Goal: Information Seeking & Learning: Check status

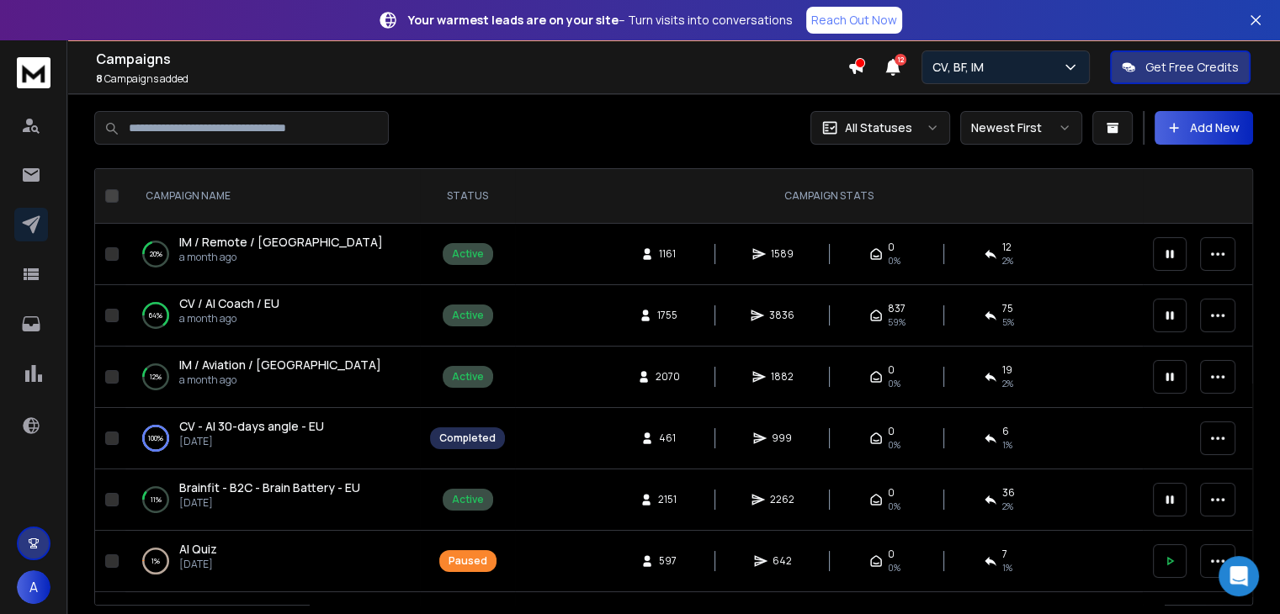
click at [988, 59] on p "CV, BF, IM" at bounding box center [962, 67] width 58 height 17
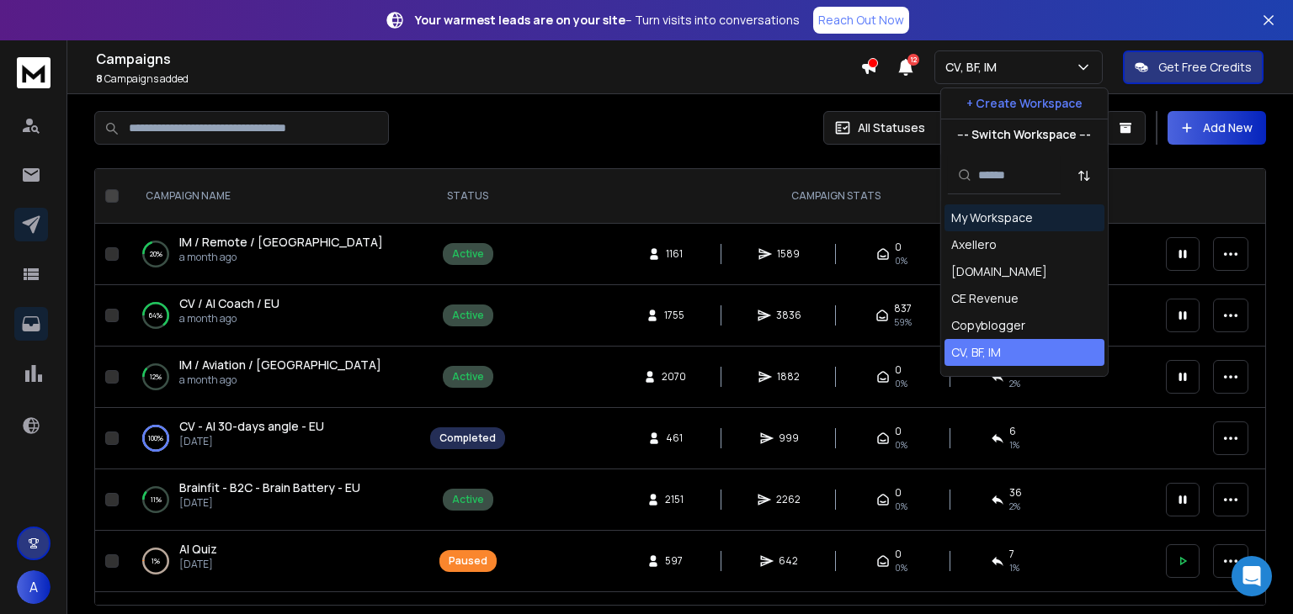
click at [36, 323] on icon at bounding box center [31, 324] width 20 height 20
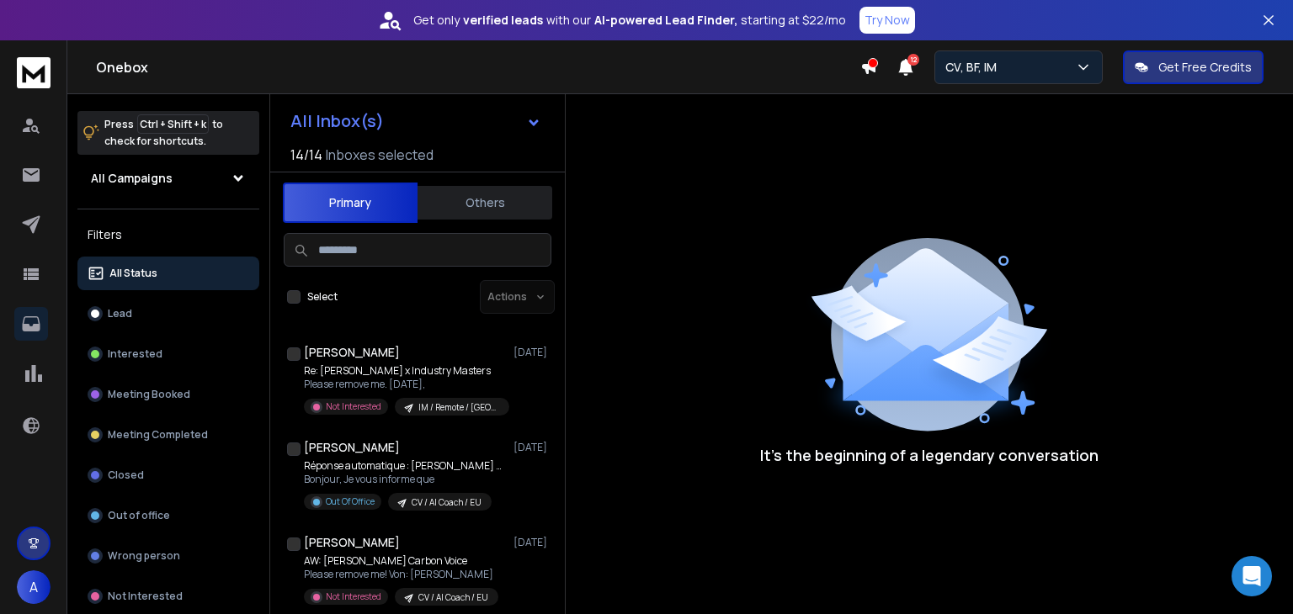
click at [1013, 60] on div "CV, BF, IM" at bounding box center [1018, 67] width 146 height 17
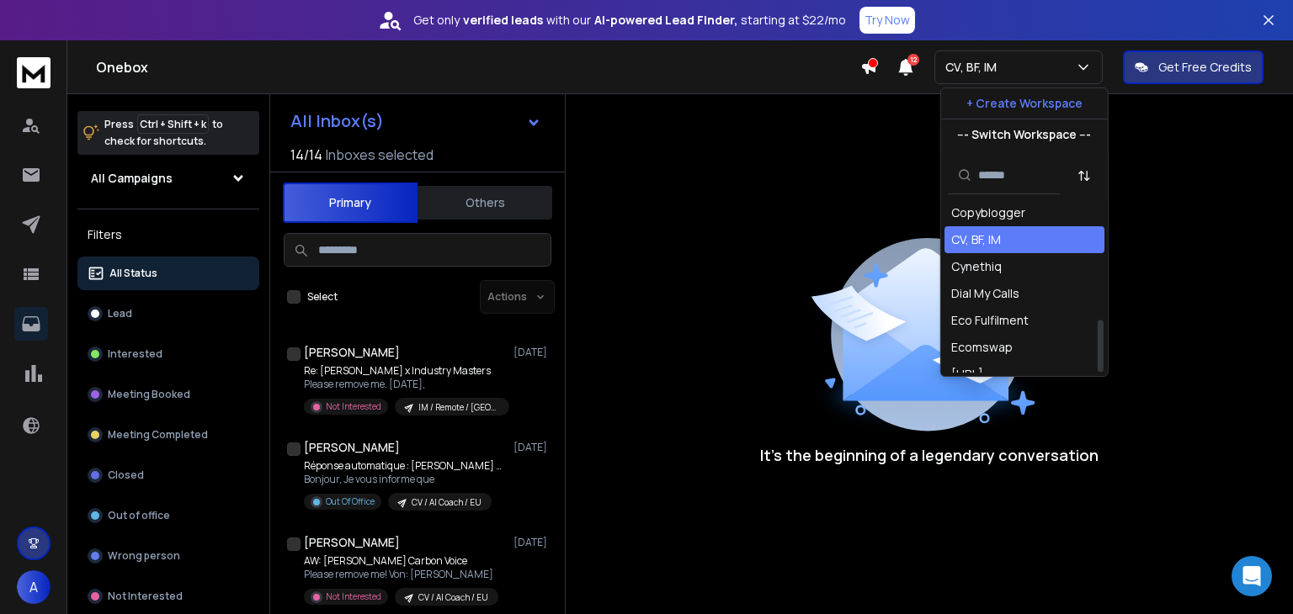
scroll to position [370, 0]
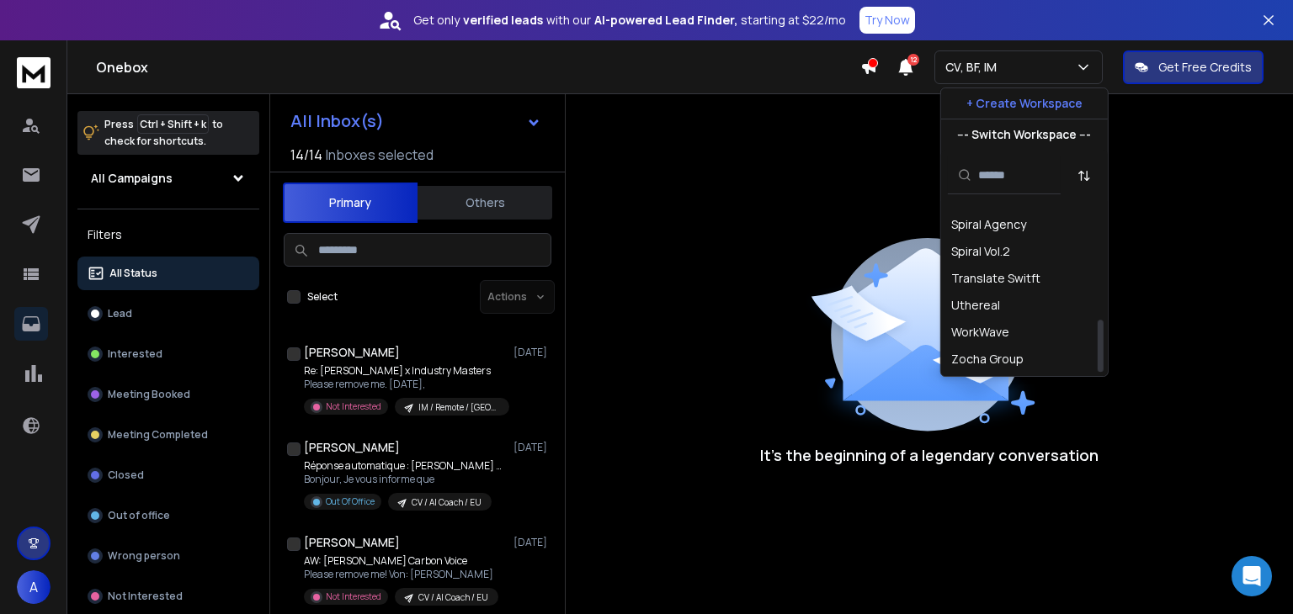
drag, startPoint x: 1103, startPoint y: 218, endPoint x: 1087, endPoint y: 372, distance: 154.9
click at [1098, 372] on div at bounding box center [1101, 346] width 6 height 52
click at [1010, 330] on div "WorkWave" at bounding box center [1024, 332] width 160 height 27
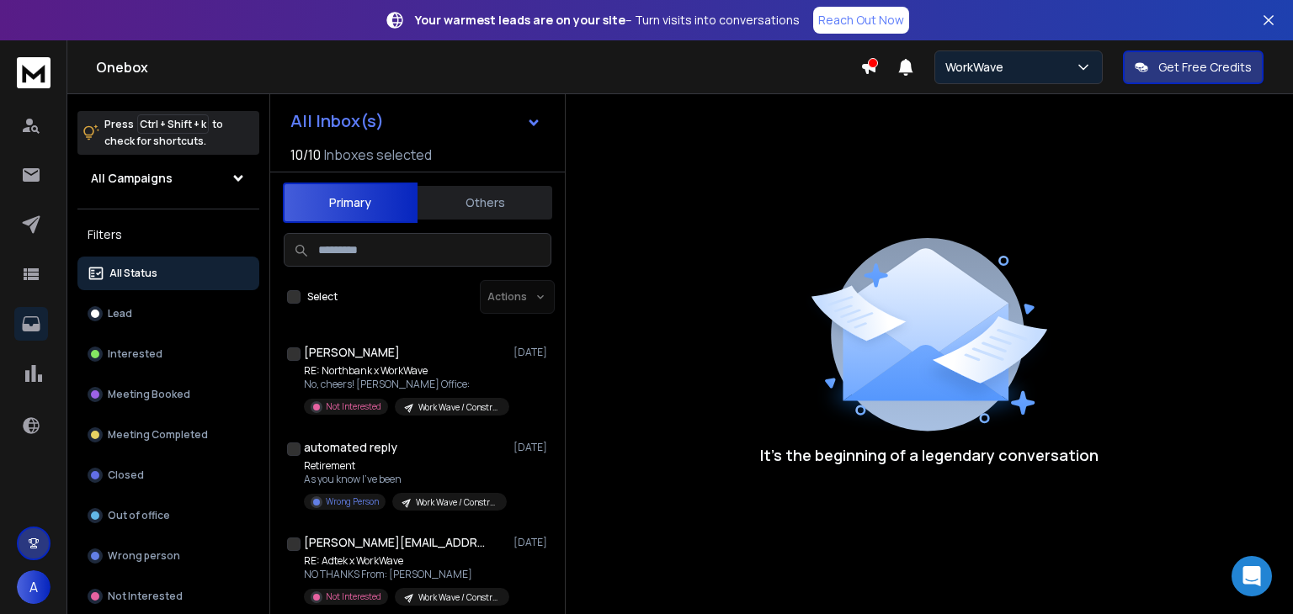
click at [1005, 61] on p "WorkWave" at bounding box center [977, 67] width 65 height 17
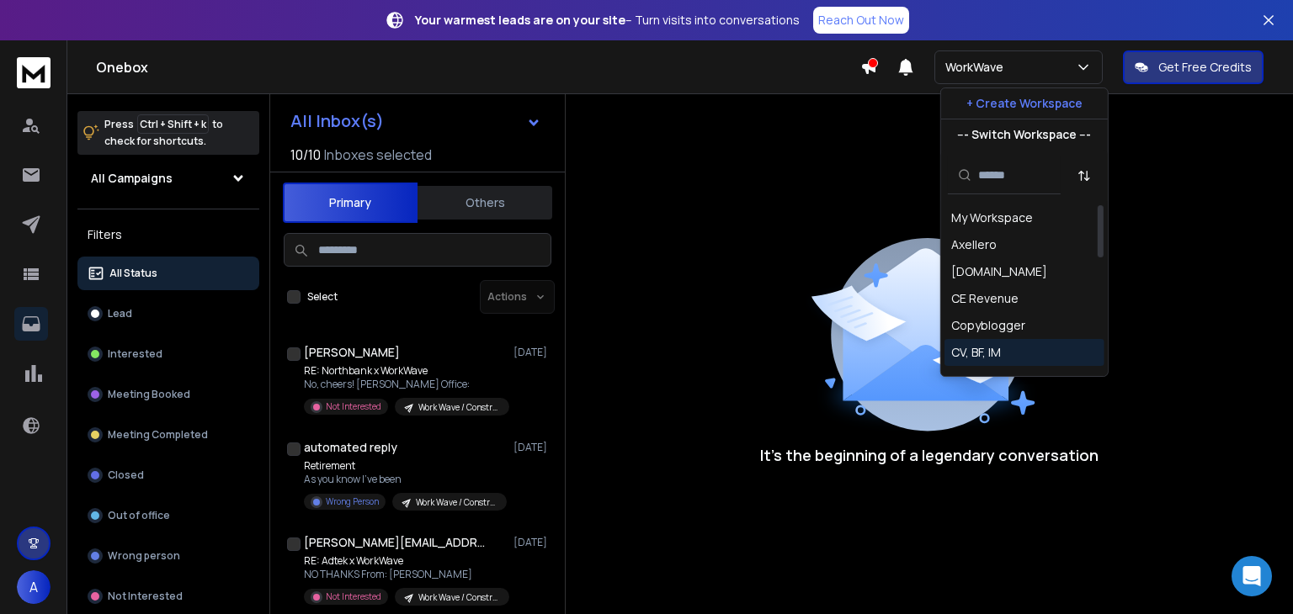
click at [1023, 358] on div "CV, BF, IM" at bounding box center [1024, 352] width 160 height 27
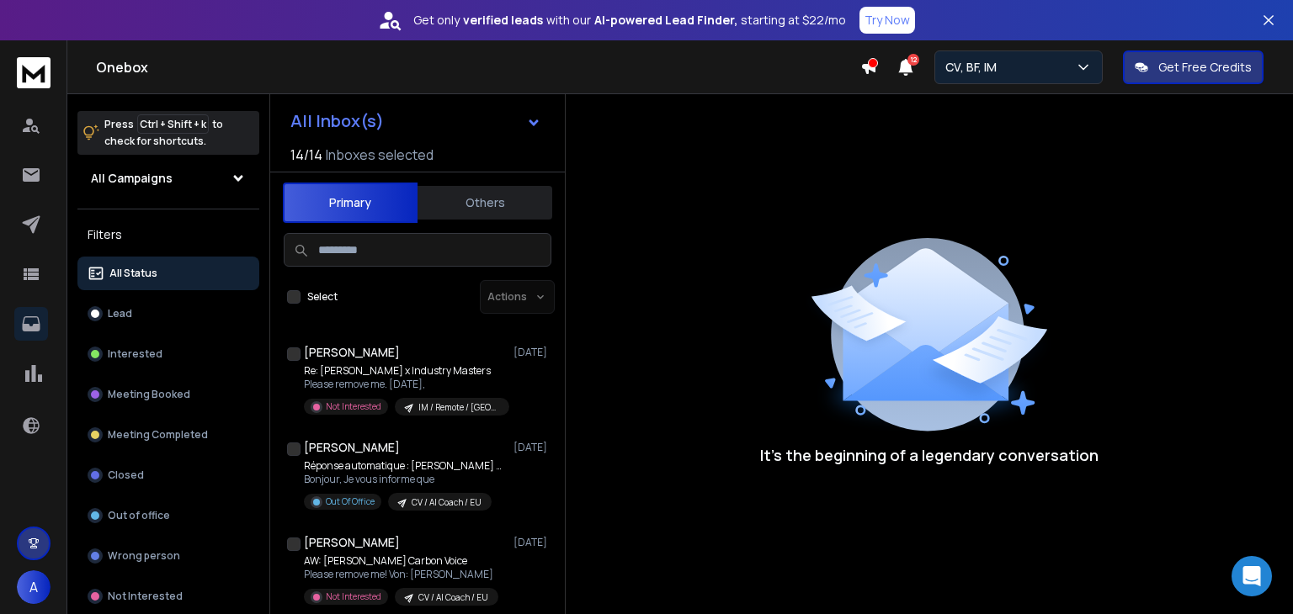
click at [1013, 72] on div "CV, BF, IM" at bounding box center [1018, 67] width 146 height 17
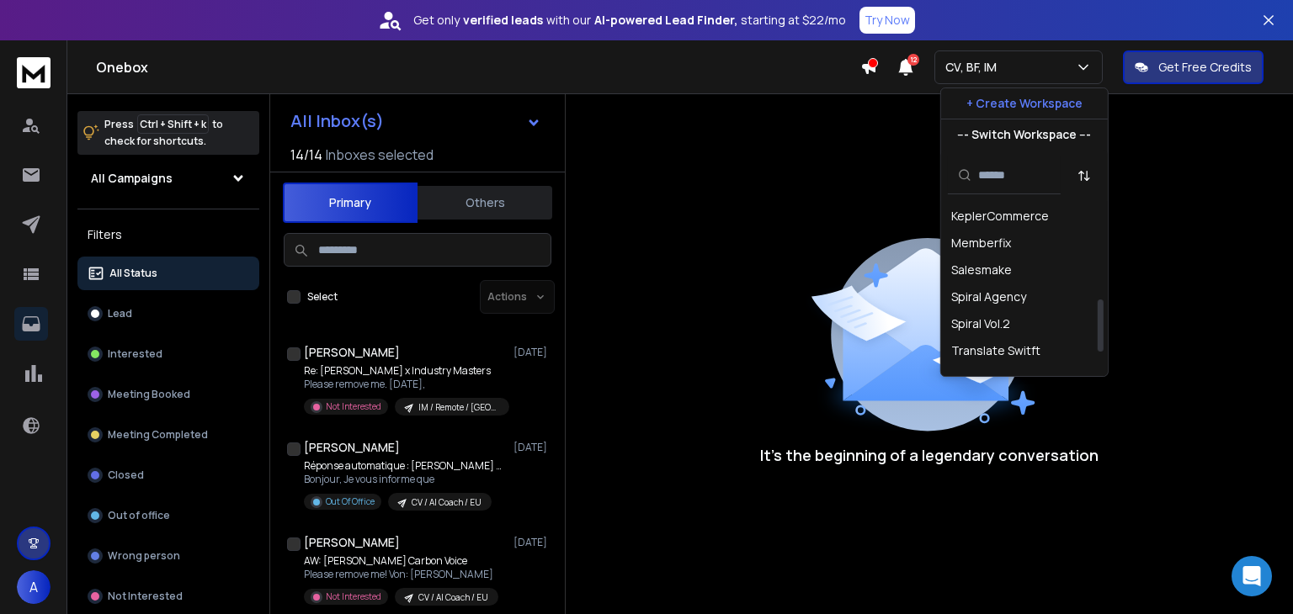
scroll to position [305, 0]
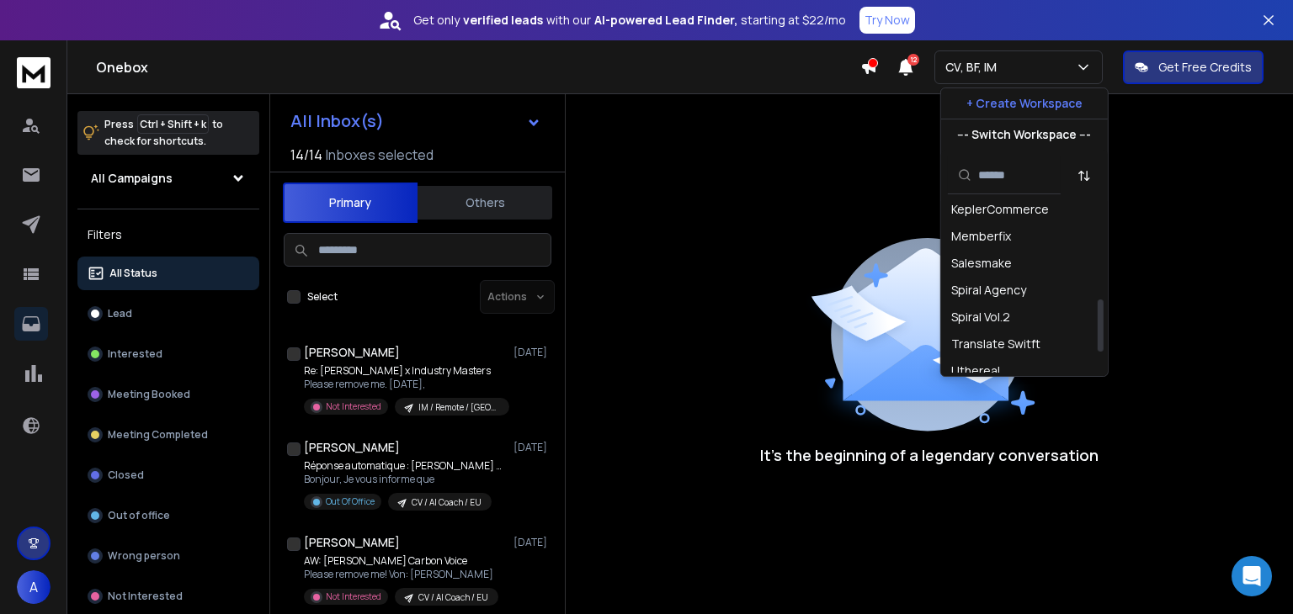
drag, startPoint x: 1098, startPoint y: 236, endPoint x: 1082, endPoint y: 331, distance: 96.4
click at [1098, 331] on div at bounding box center [1101, 326] width 6 height 52
click at [1023, 287] on div "Spiral Agency" at bounding box center [988, 290] width 75 height 17
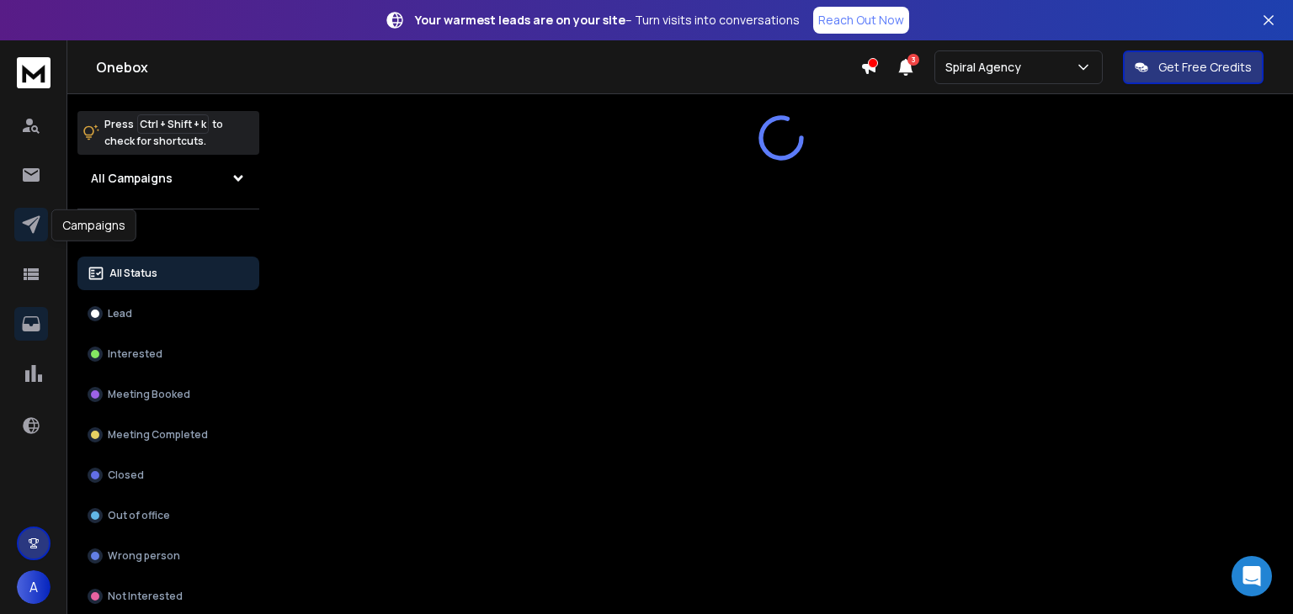
click at [34, 220] on icon at bounding box center [31, 224] width 18 height 18
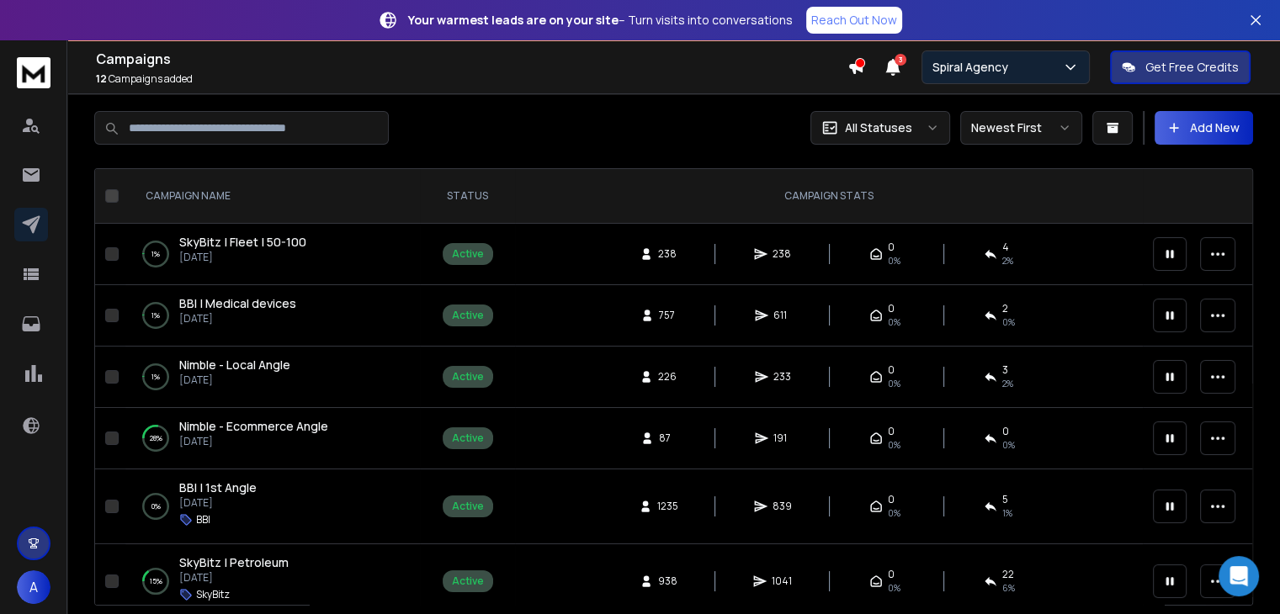
click at [1009, 79] on button "Spiral Agency" at bounding box center [1006, 68] width 168 height 34
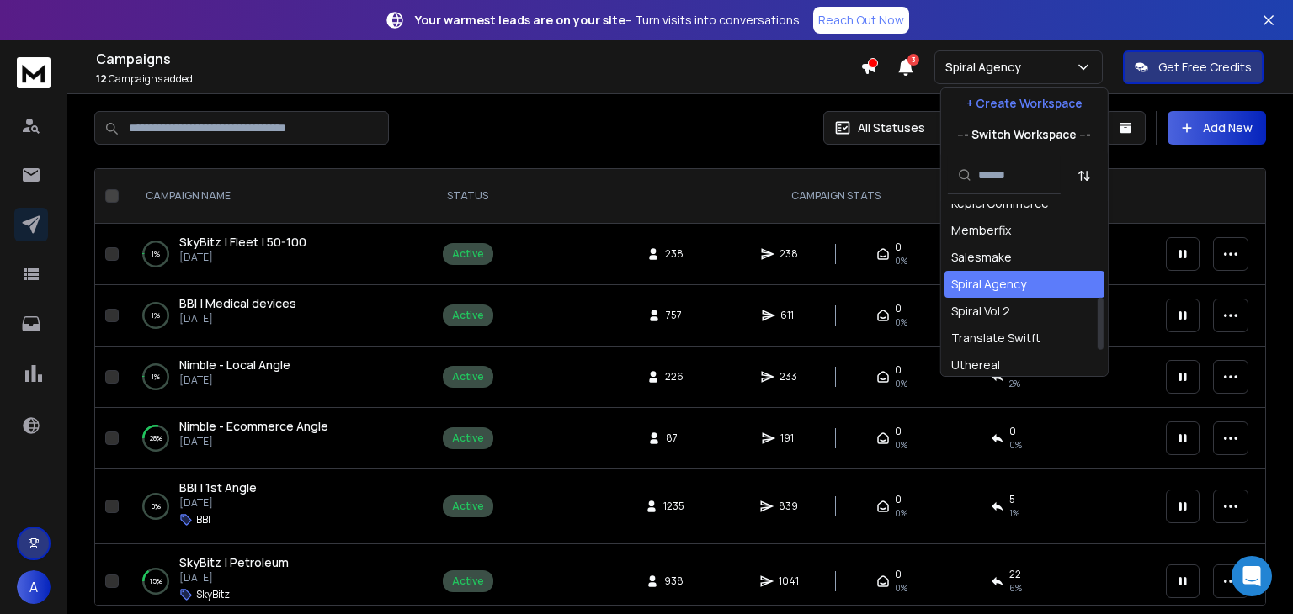
drag, startPoint x: 1100, startPoint y: 234, endPoint x: 1094, endPoint y: 331, distance: 97.0
click at [1098, 331] on div at bounding box center [1101, 324] width 6 height 52
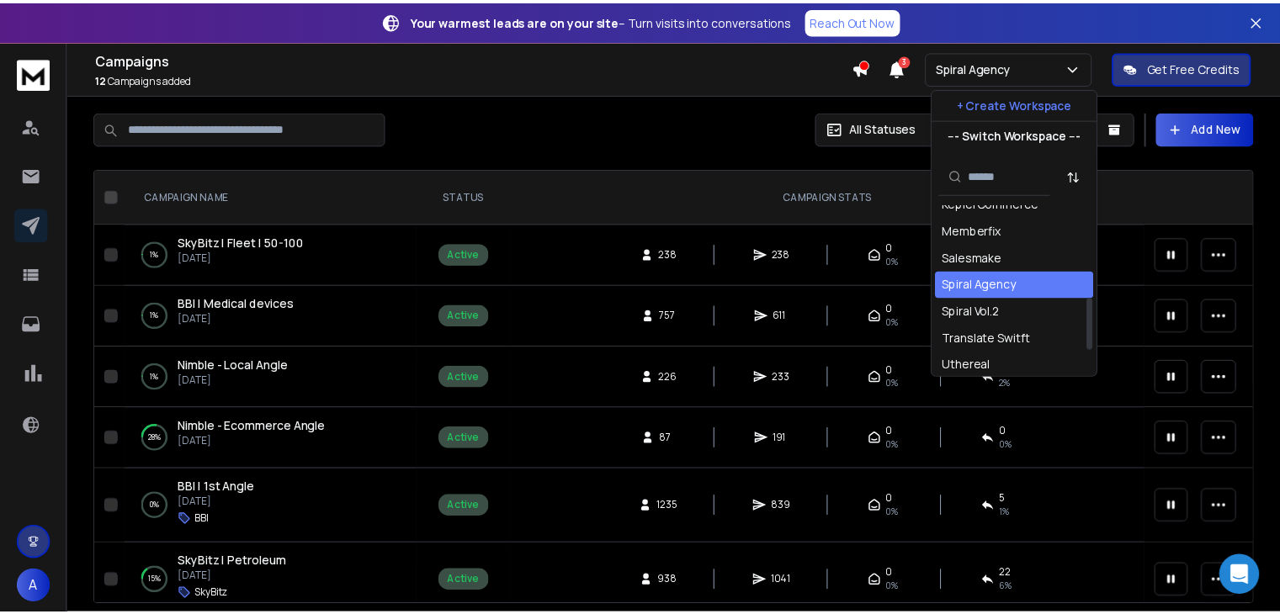
scroll to position [313, 0]
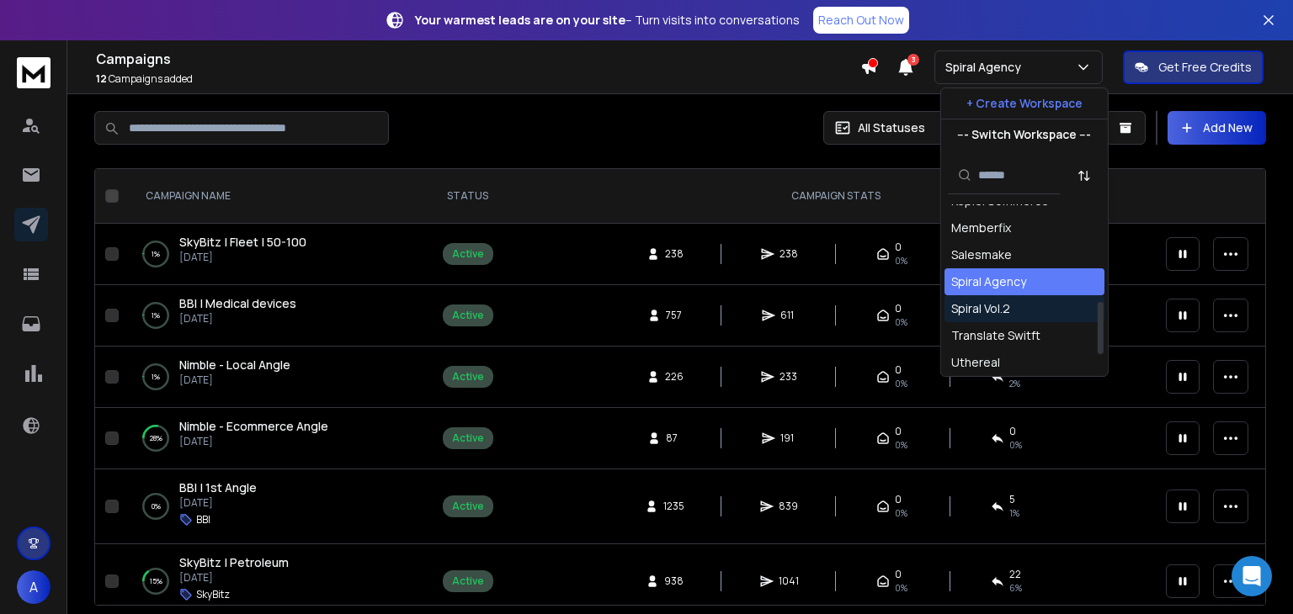
click at [1026, 300] on div "Spiral Vol.2" at bounding box center [1024, 308] width 160 height 27
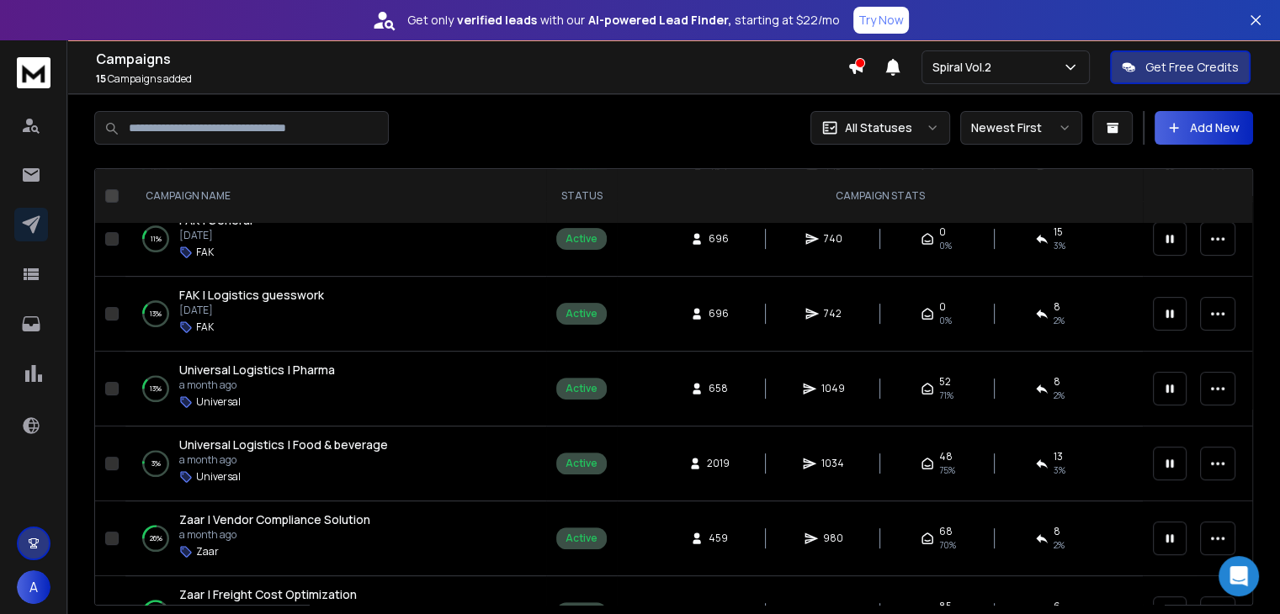
scroll to position [671, 0]
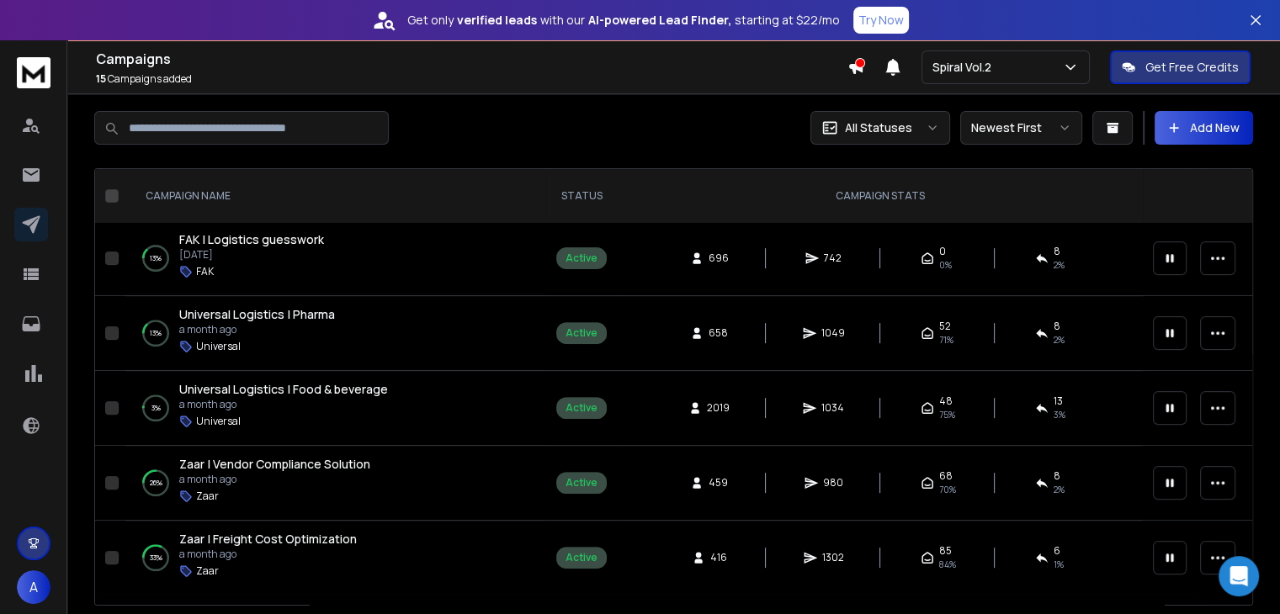
click at [444, 327] on div "13 % Universal Logistics | Pharma a month ago Universal" at bounding box center [335, 333] width 387 height 54
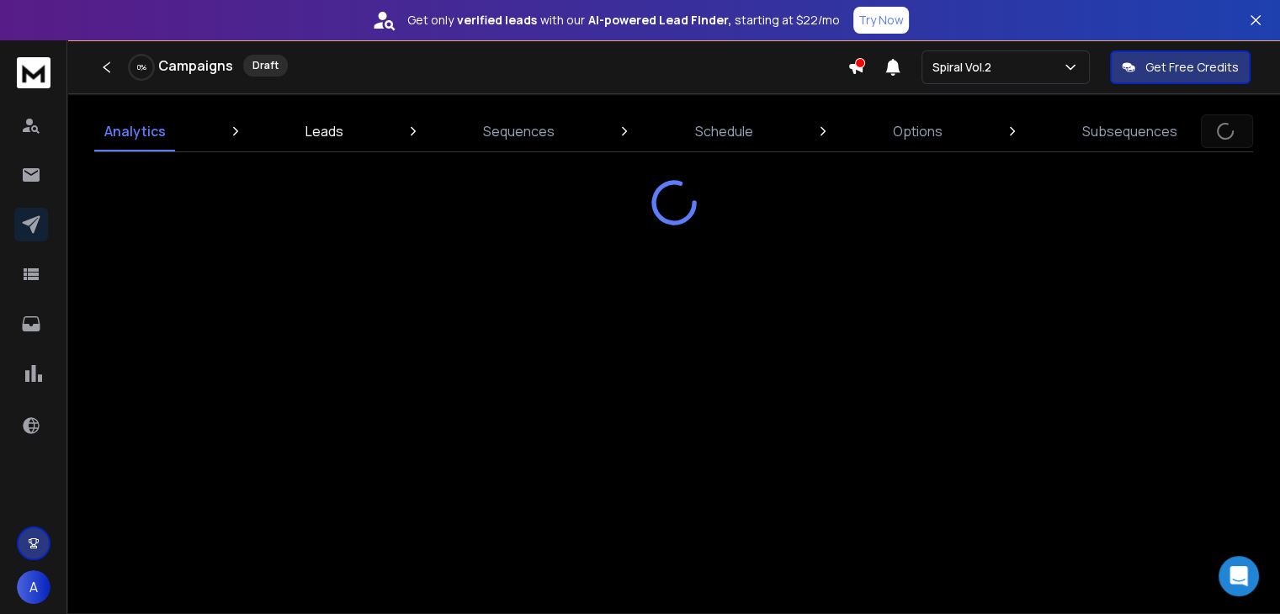
click at [304, 136] on link "Leads" at bounding box center [324, 131] width 58 height 40
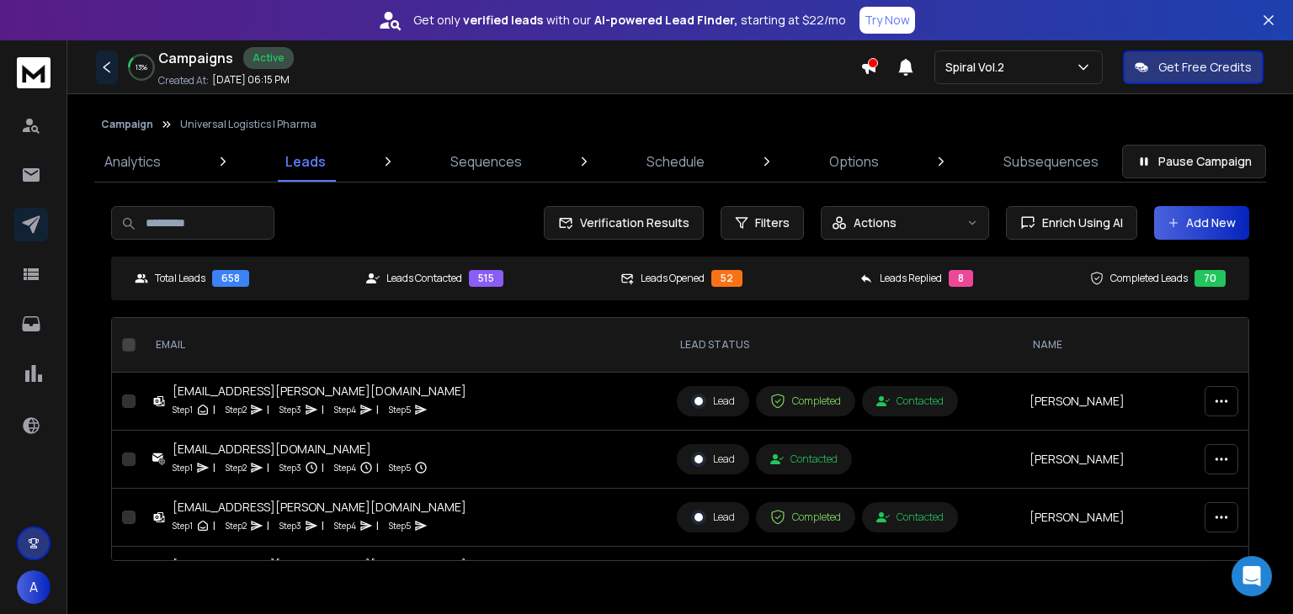
click at [109, 66] on icon at bounding box center [106, 67] width 15 height 15
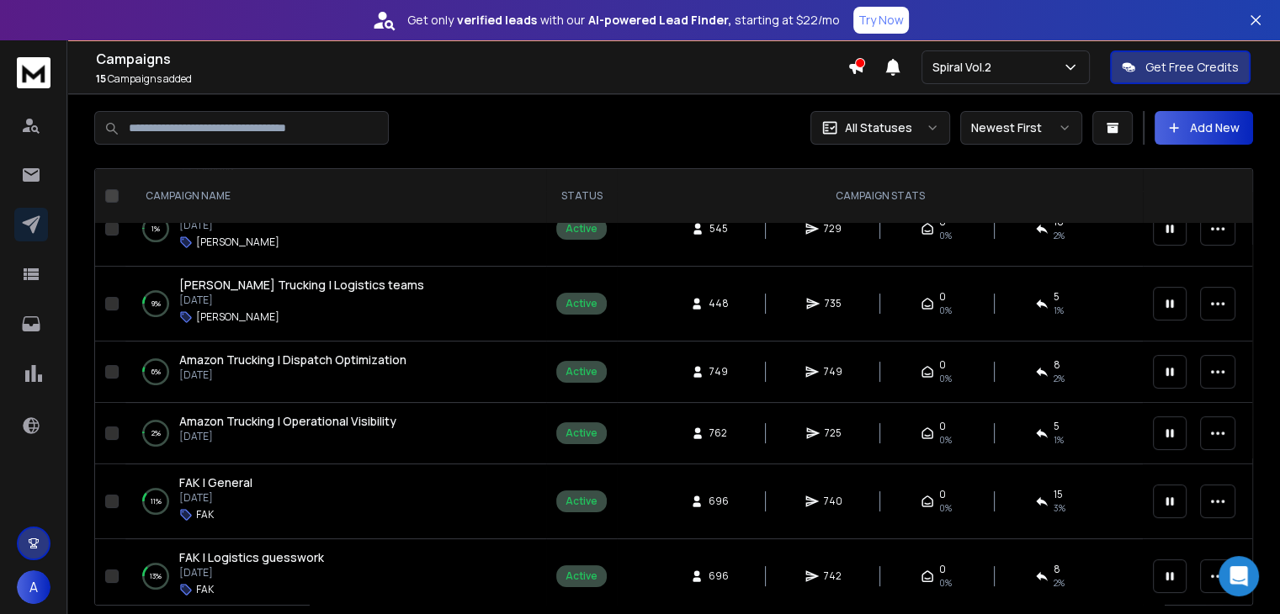
scroll to position [671, 0]
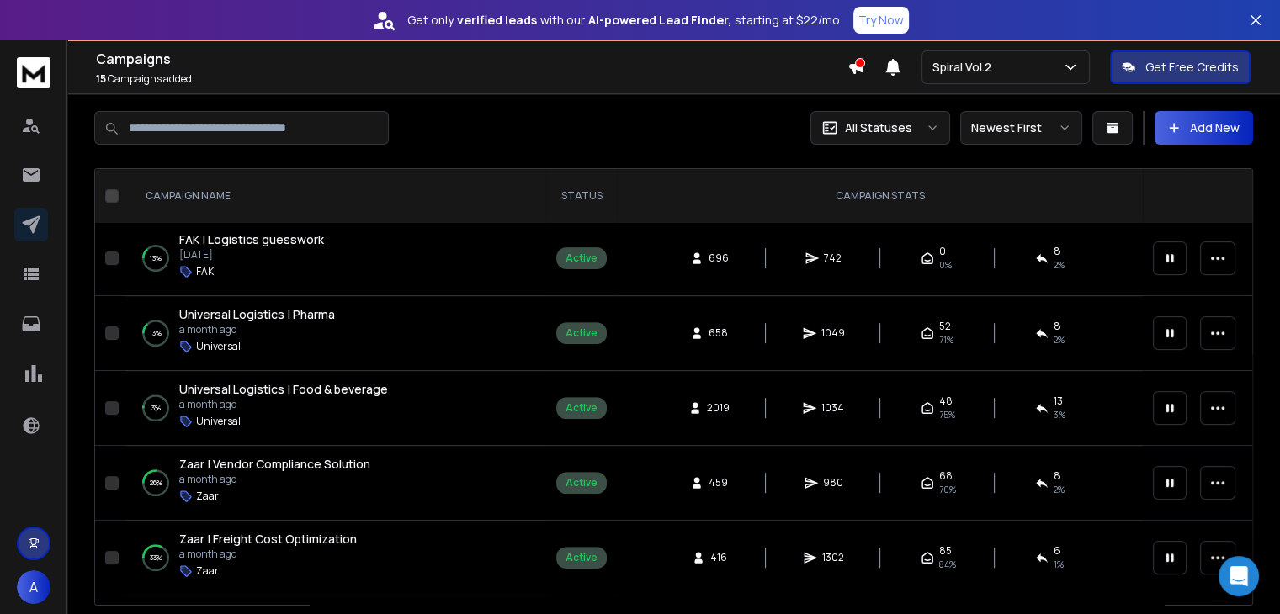
click at [397, 385] on div "3 % Universal Logistics | Food & beverage a month ago Universal" at bounding box center [335, 408] width 387 height 54
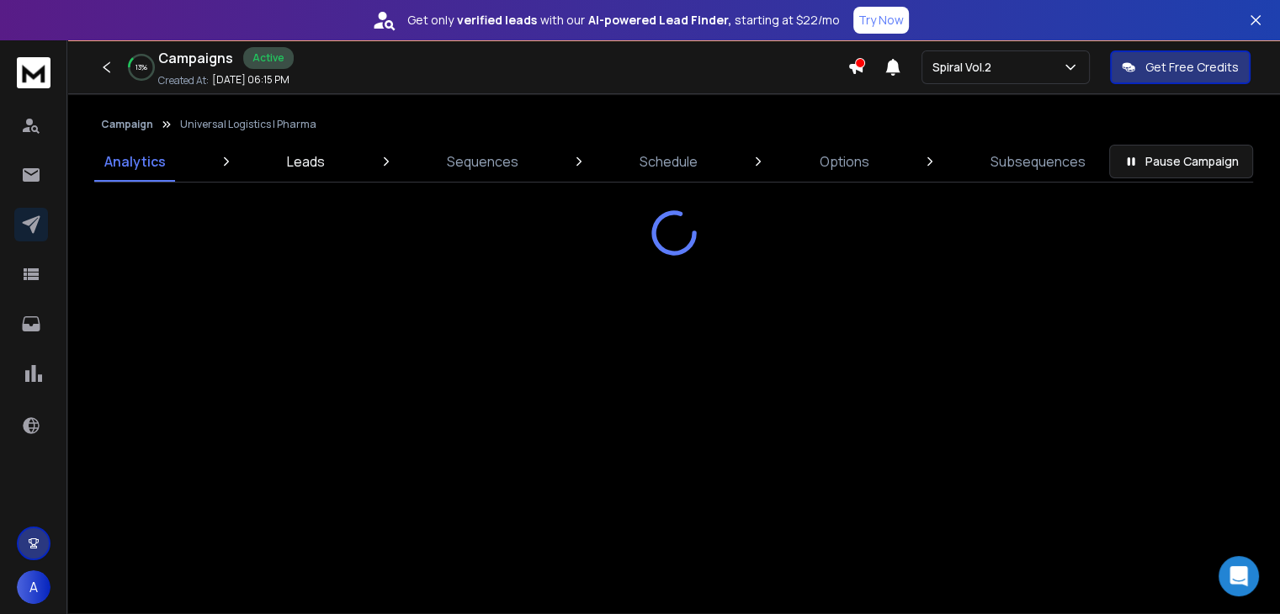
click at [330, 162] on link "Leads" at bounding box center [306, 161] width 58 height 40
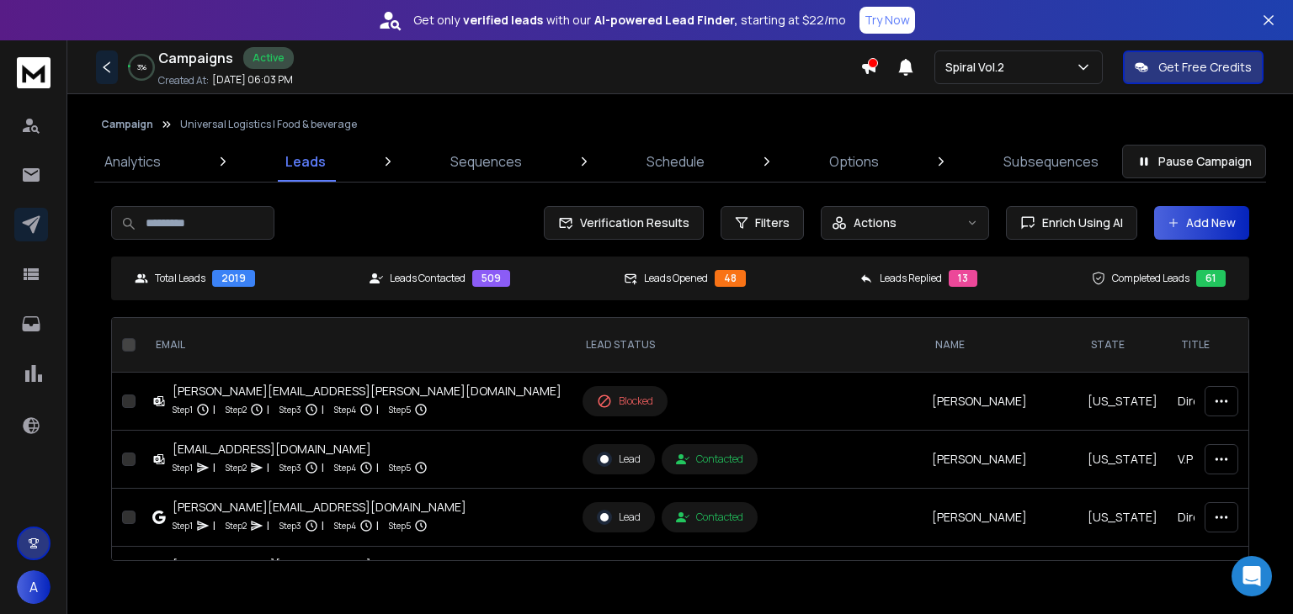
click at [111, 78] on button at bounding box center [107, 68] width 22 height 34
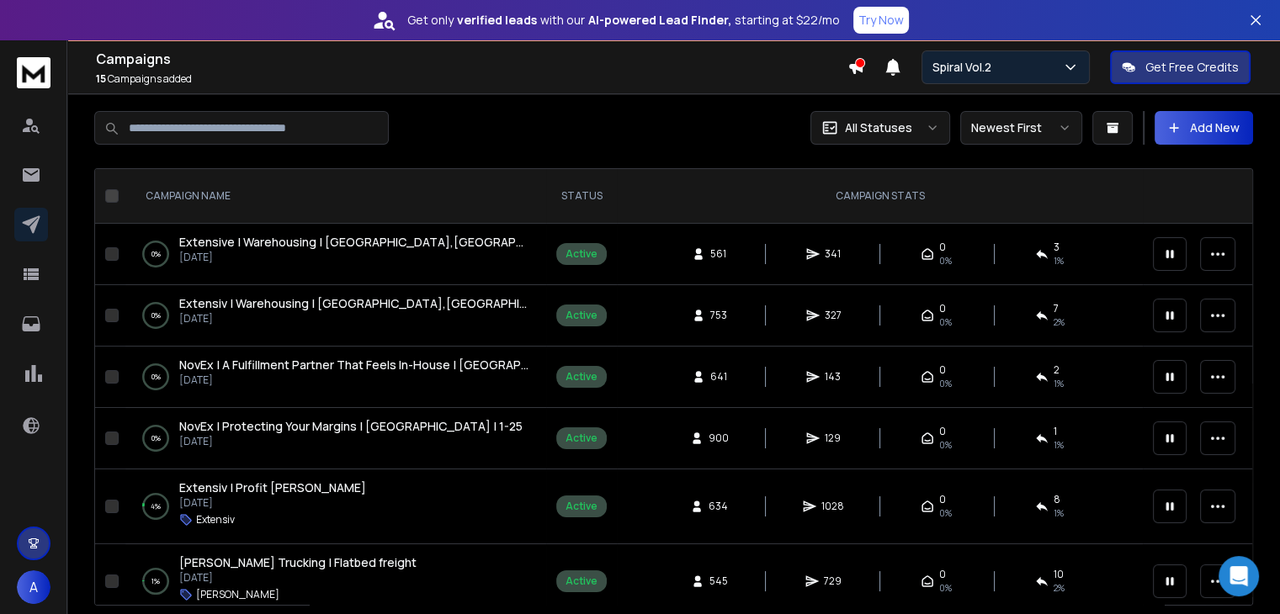
click at [994, 75] on button "Spiral Vol.2" at bounding box center [1006, 68] width 168 height 34
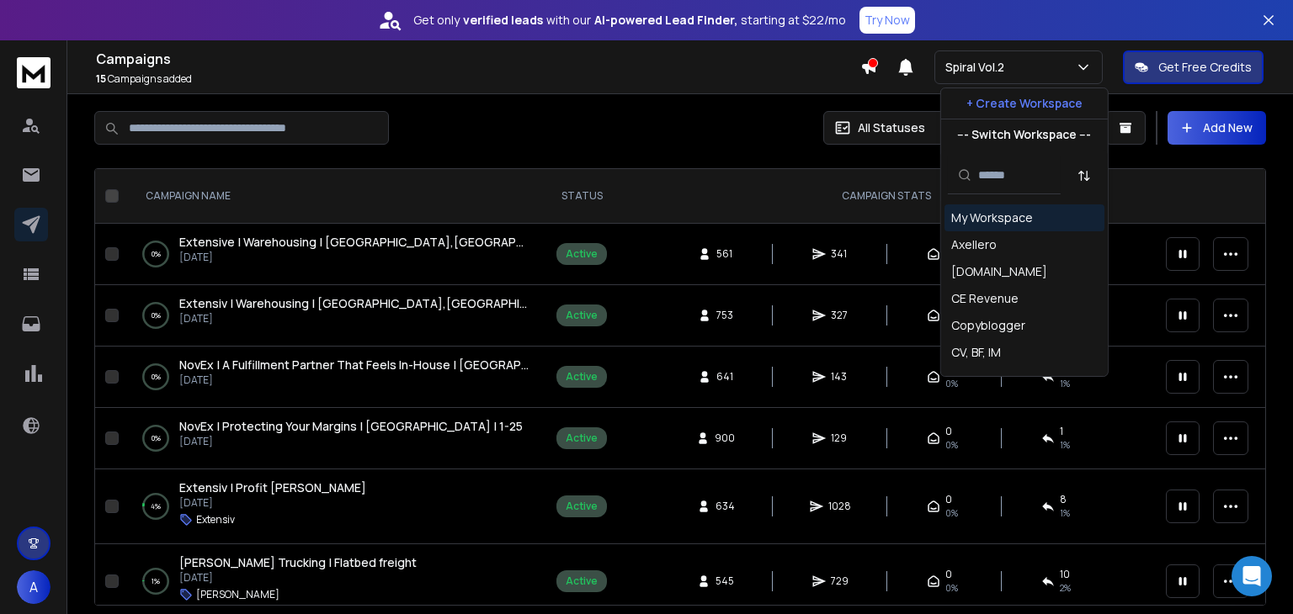
click at [449, 105] on div "Campaigns 15 Campaigns Added All Statuses Newest First Add New CAMPAIGN NAME ST…" at bounding box center [679, 418] width 1225 height 648
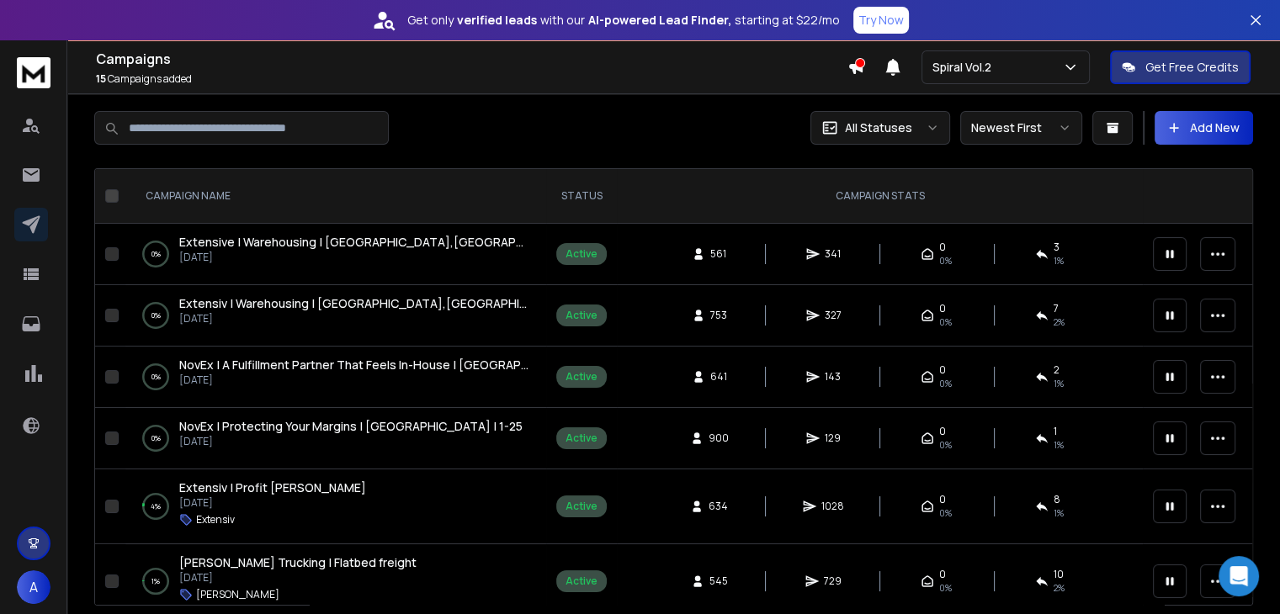
scroll to position [671, 0]
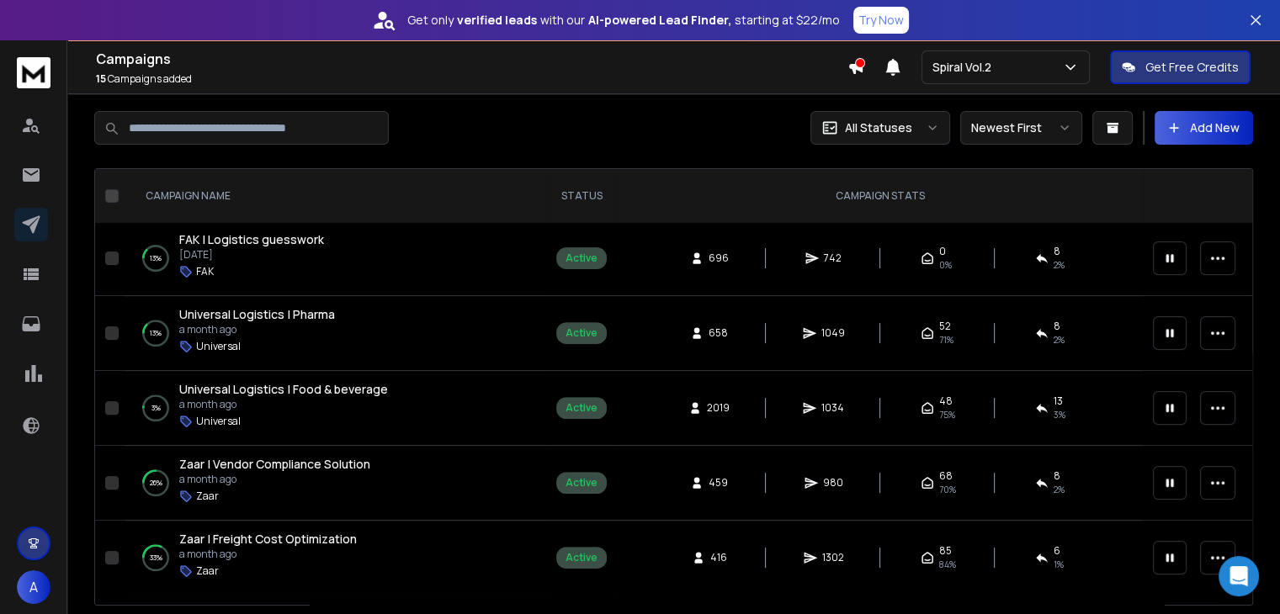
click at [279, 548] on p "a month ago" at bounding box center [268, 554] width 178 height 13
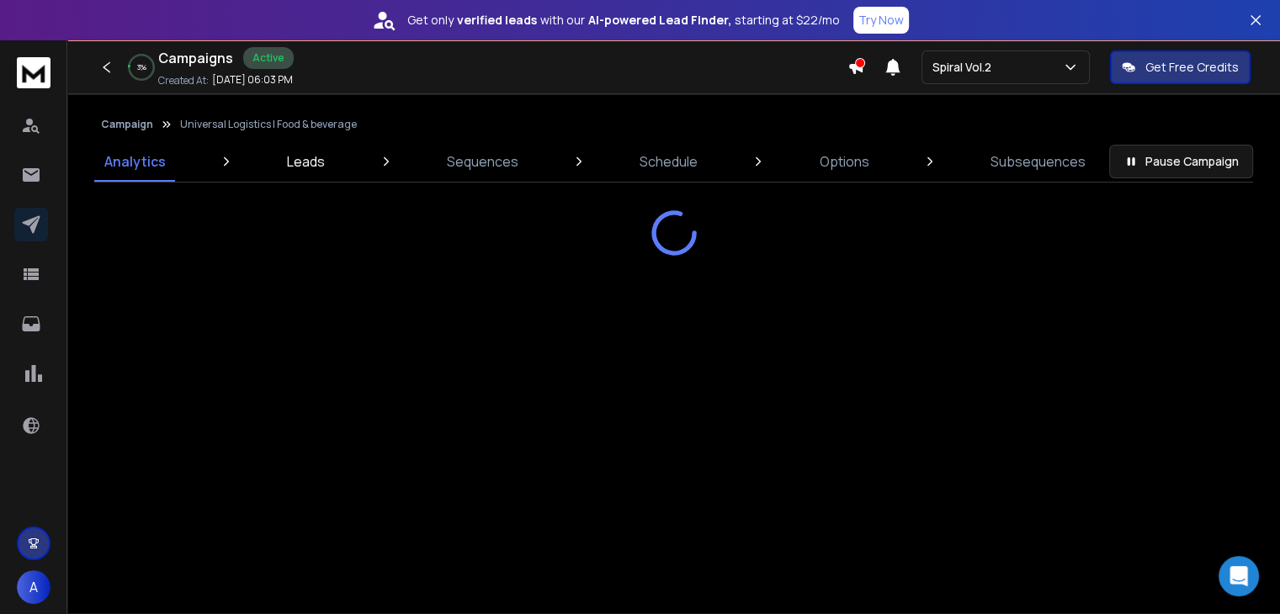
click at [307, 168] on p "Leads" at bounding box center [306, 162] width 38 height 20
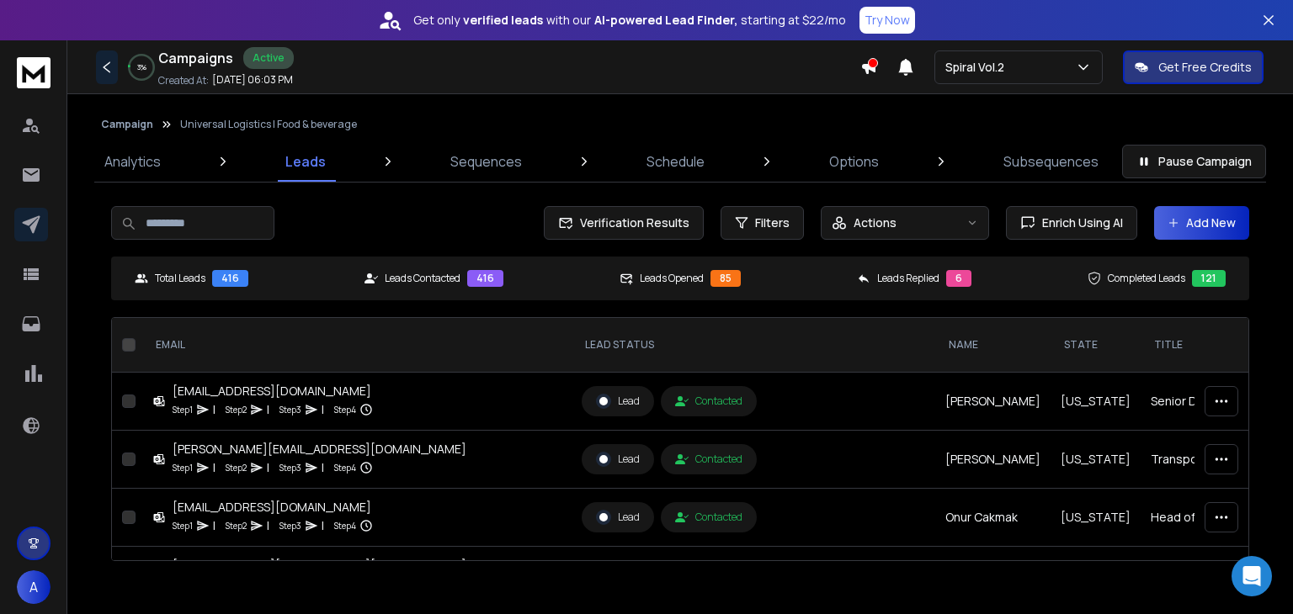
click at [108, 68] on icon at bounding box center [106, 67] width 15 height 15
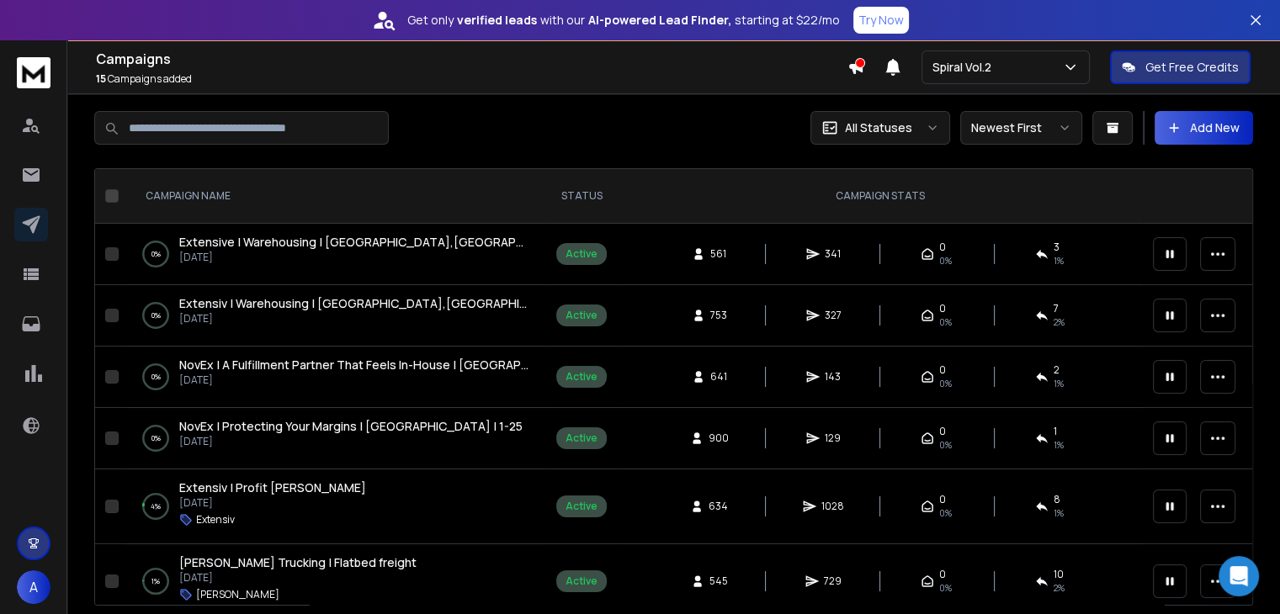
scroll to position [671, 0]
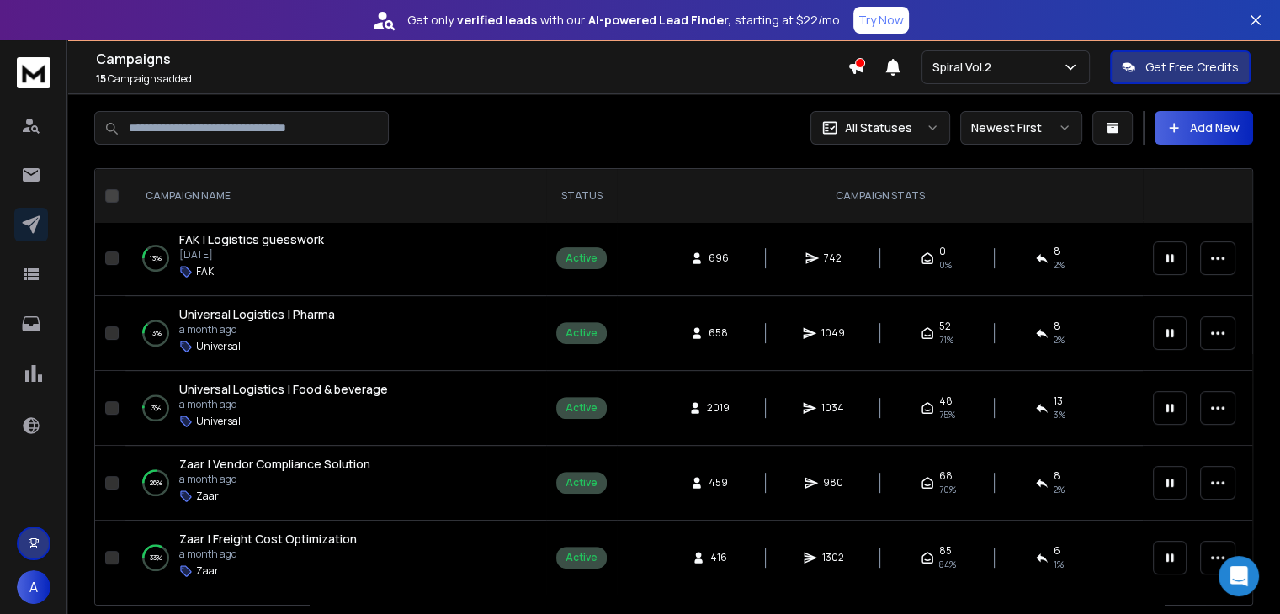
click at [313, 484] on div "Zaar | Vendor Compliance Solution a month ago Zaar" at bounding box center [274, 483] width 191 height 54
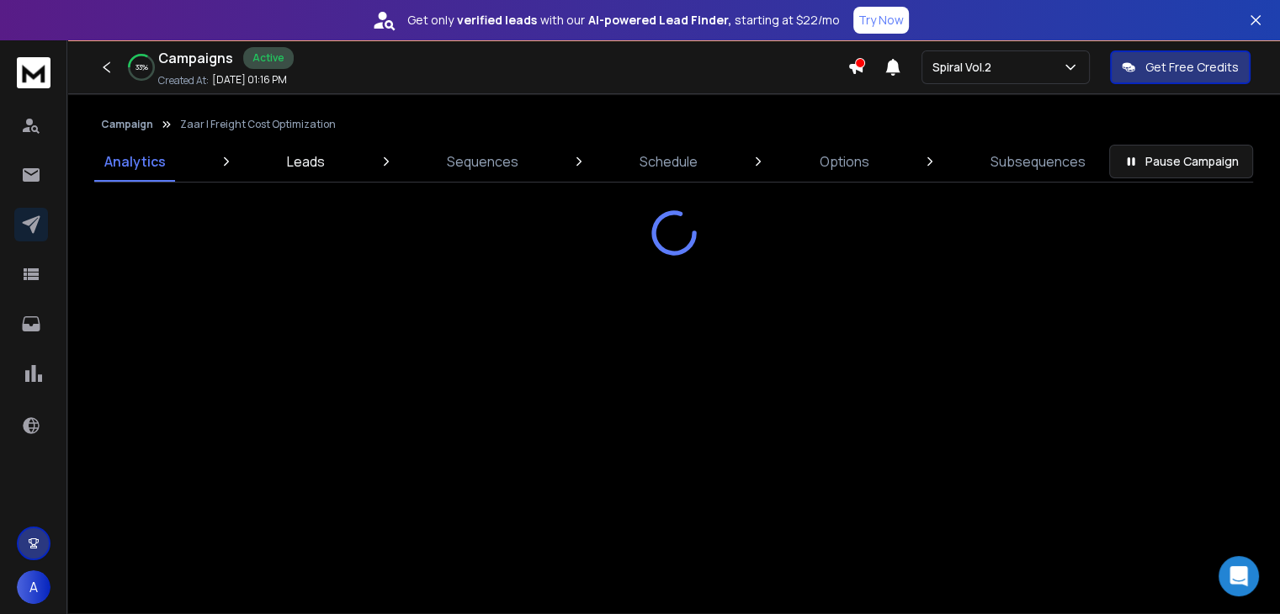
click at [296, 150] on link "Leads" at bounding box center [306, 161] width 58 height 40
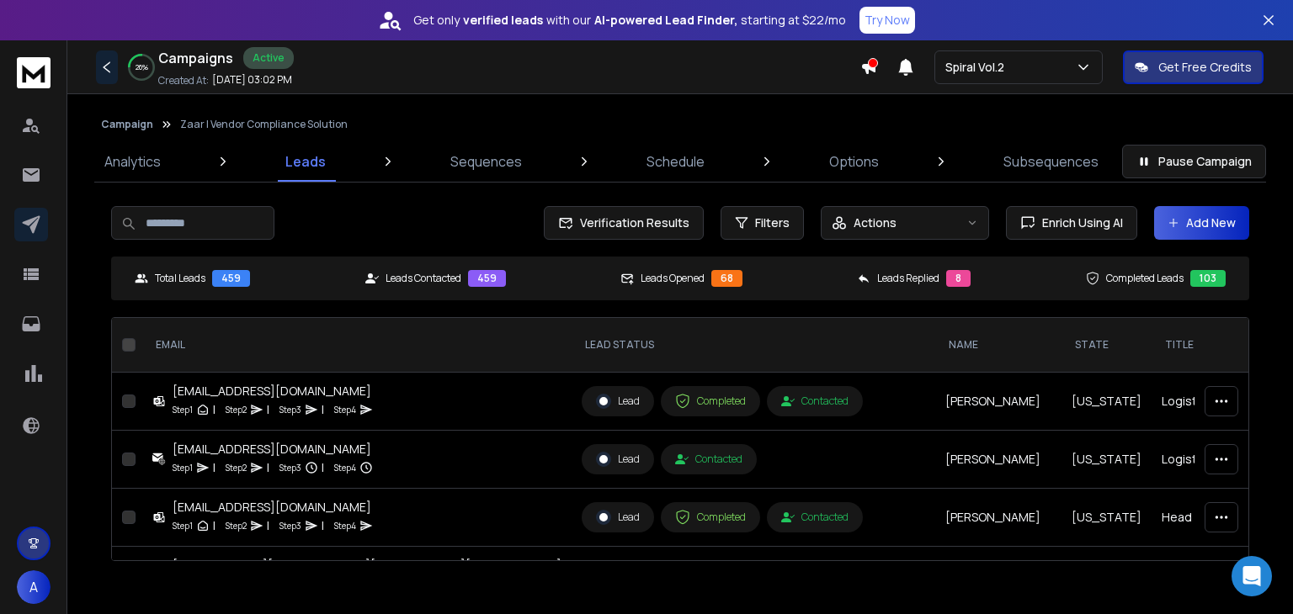
click at [106, 67] on icon at bounding box center [106, 67] width 15 height 15
